Goal: Task Accomplishment & Management: Manage account settings

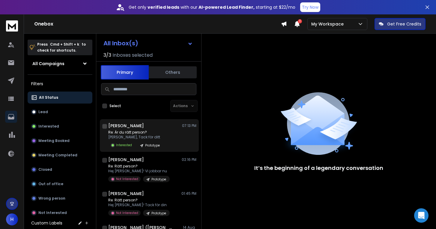
click at [157, 132] on p "Re: Är du rätt person?" at bounding box center [135, 132] width 55 height 5
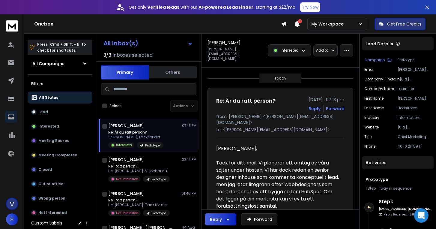
click at [295, 25] on icon at bounding box center [297, 24] width 6 height 6
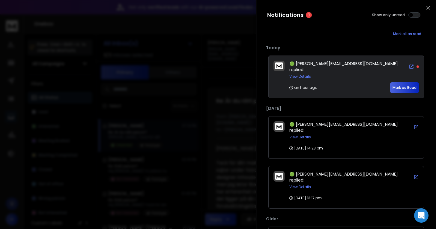
click at [395, 85] on button "Mark as Read" at bounding box center [404, 87] width 29 height 11
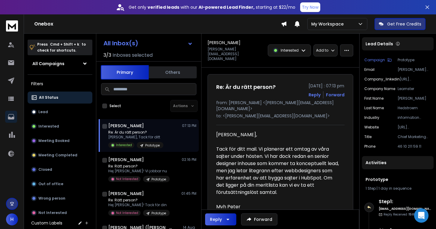
scroll to position [18, 0]
